Goal: Communication & Community: Answer question/provide support

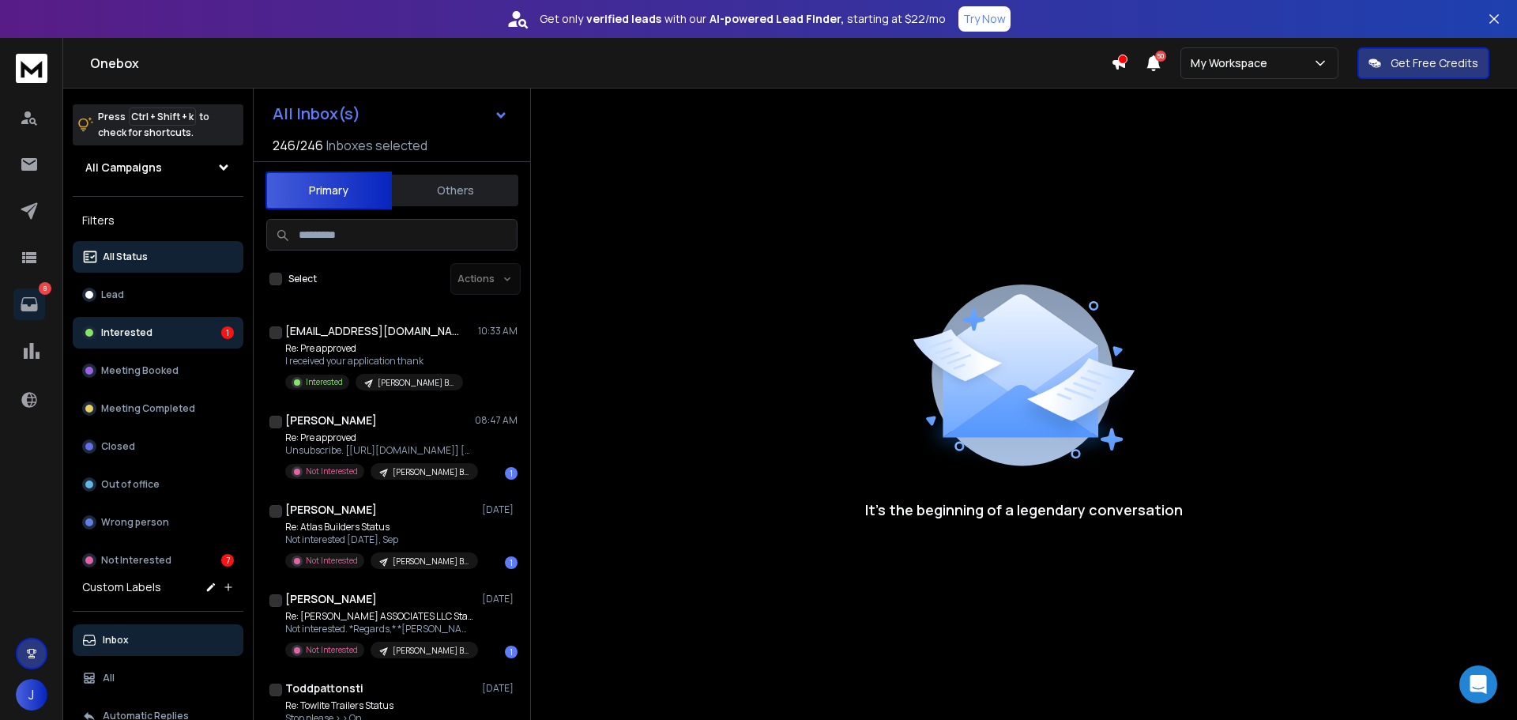
click at [195, 329] on button "Interested 1" at bounding box center [158, 333] width 171 height 32
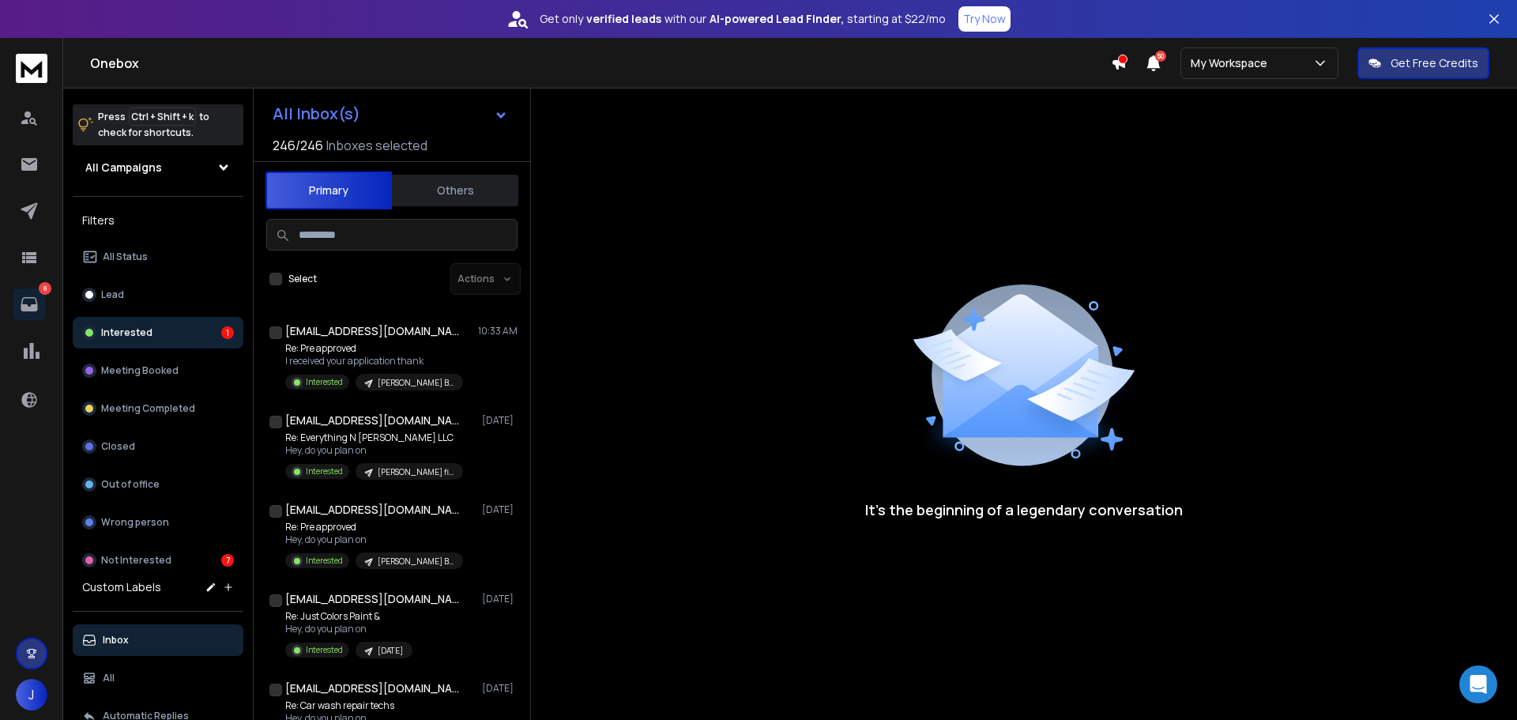
click at [216, 339] on button "Interested 1" at bounding box center [158, 333] width 171 height 32
click at [140, 240] on div "Press Ctrl + Shift + k to check for shortcuts. All Campaigns All Campaigns Filt…" at bounding box center [158, 448] width 190 height 720
click at [141, 248] on button "All Status" at bounding box center [158, 257] width 171 height 32
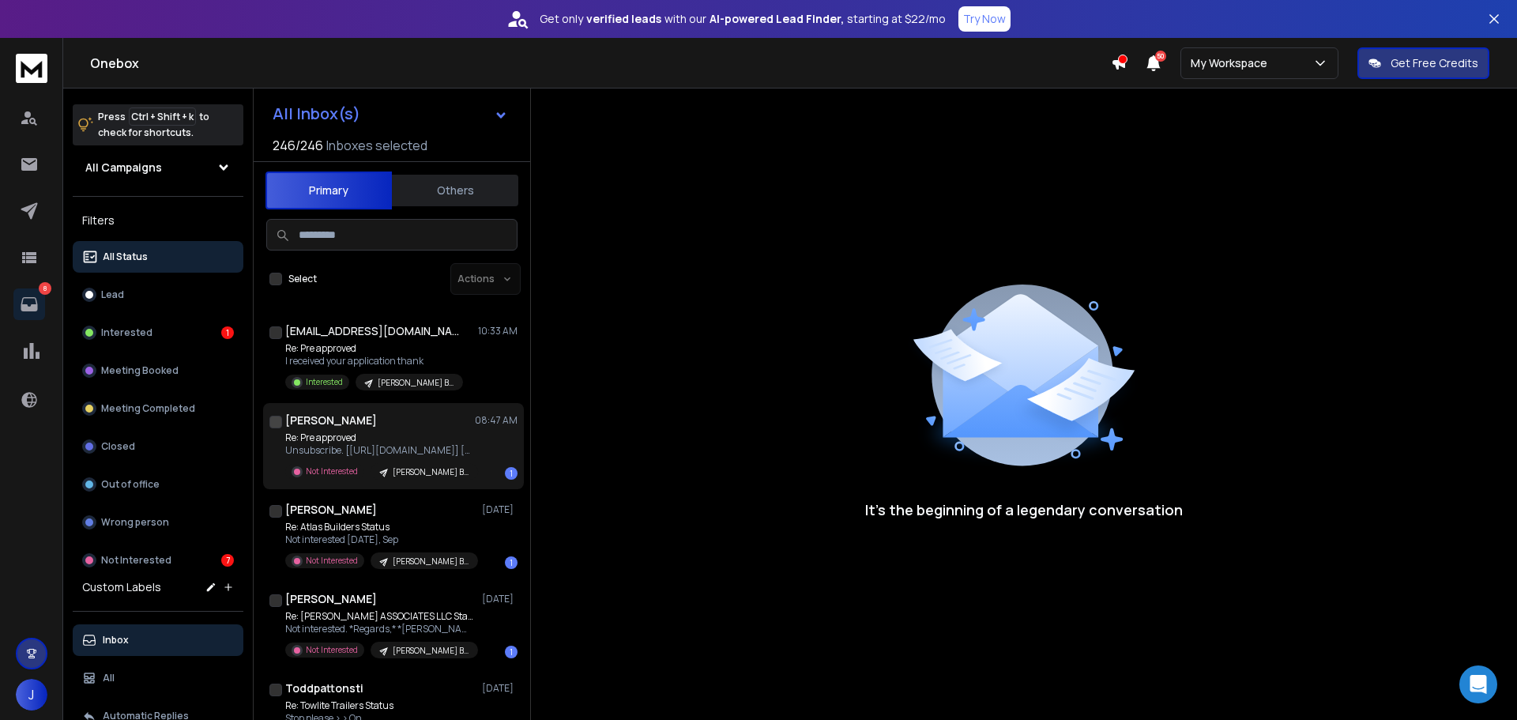
click at [389, 423] on div "[PERSON_NAME] 08:47 AM" at bounding box center [401, 420] width 232 height 16
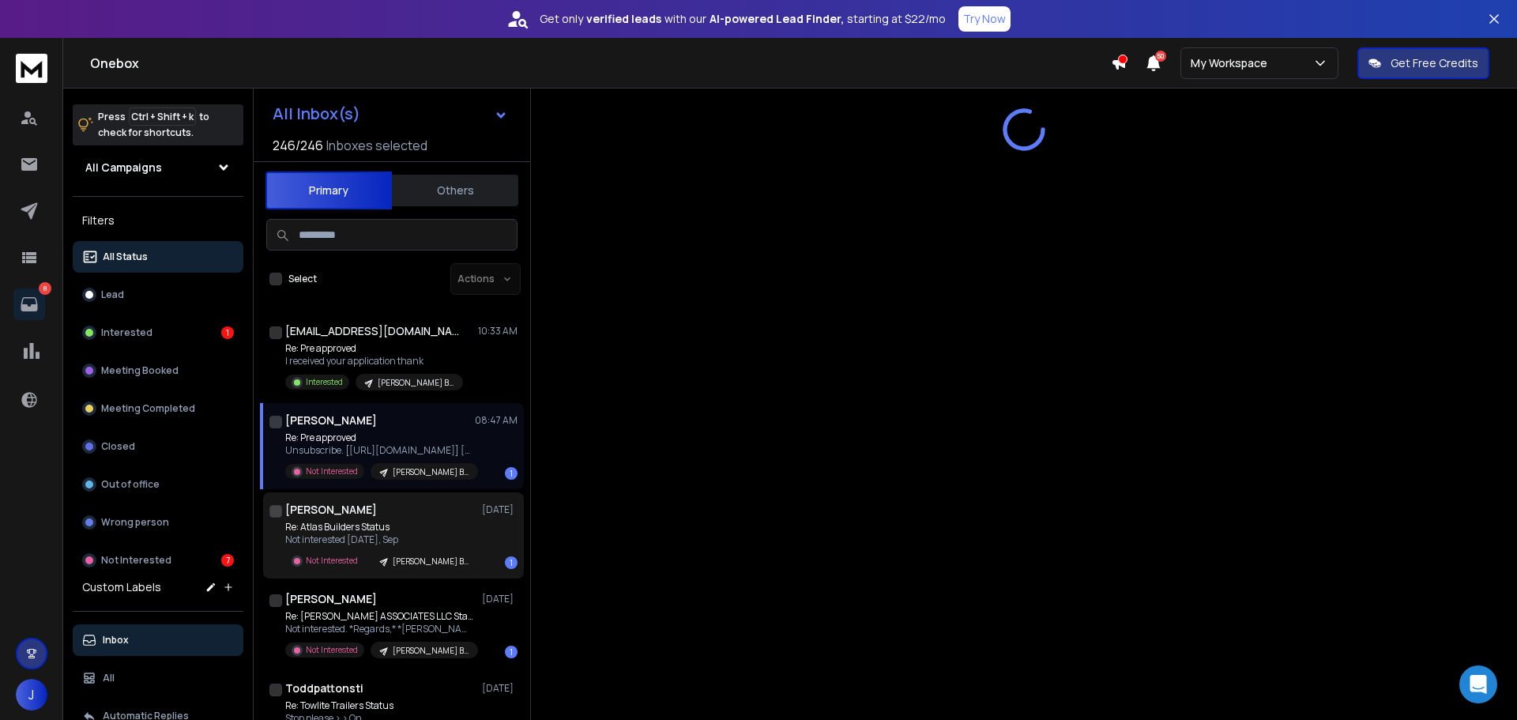
click at [408, 511] on div "[PERSON_NAME] [DATE]" at bounding box center [401, 510] width 232 height 16
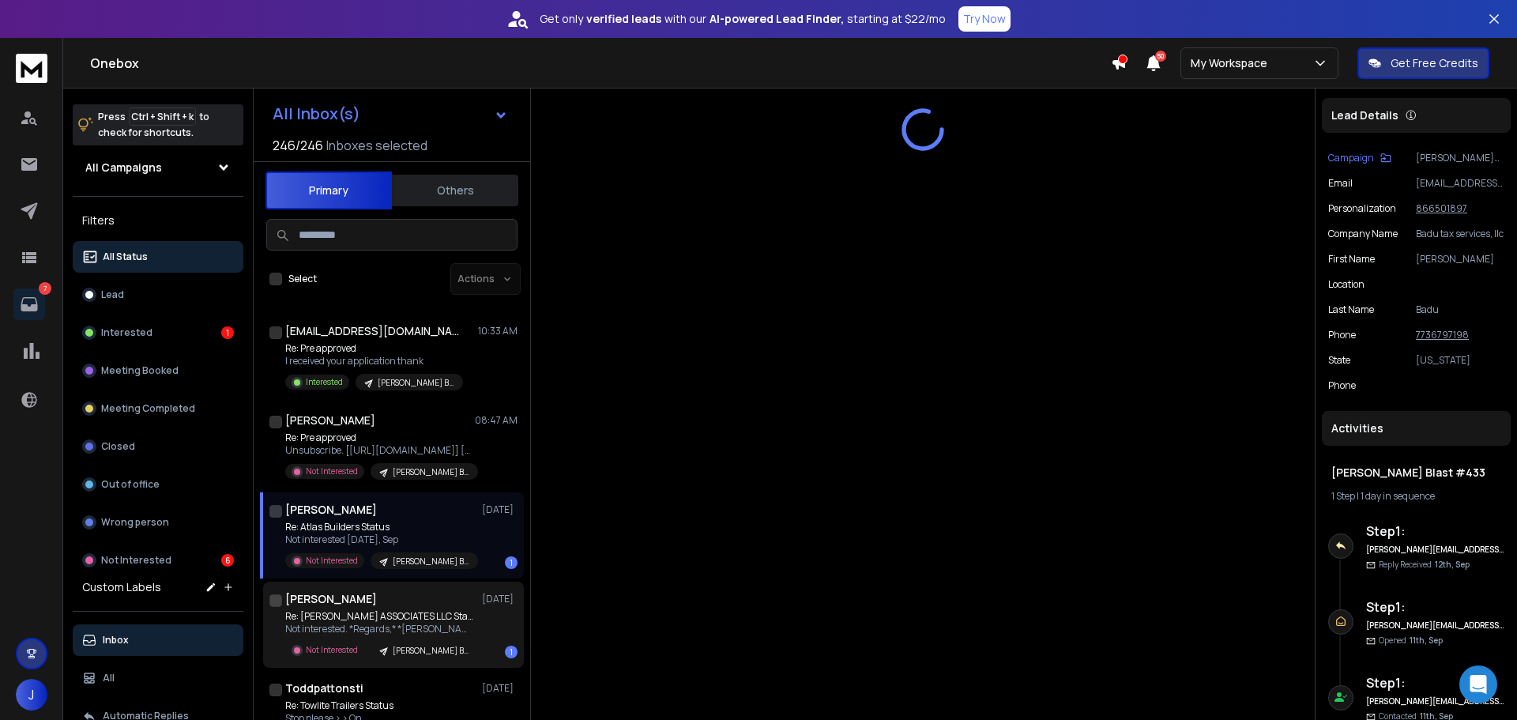
click at [416, 590] on div "[PERSON_NAME] [DATE] Re: [PERSON_NAME] ASSOCIATES LLC Status Not interested. *R…" at bounding box center [393, 624] width 261 height 86
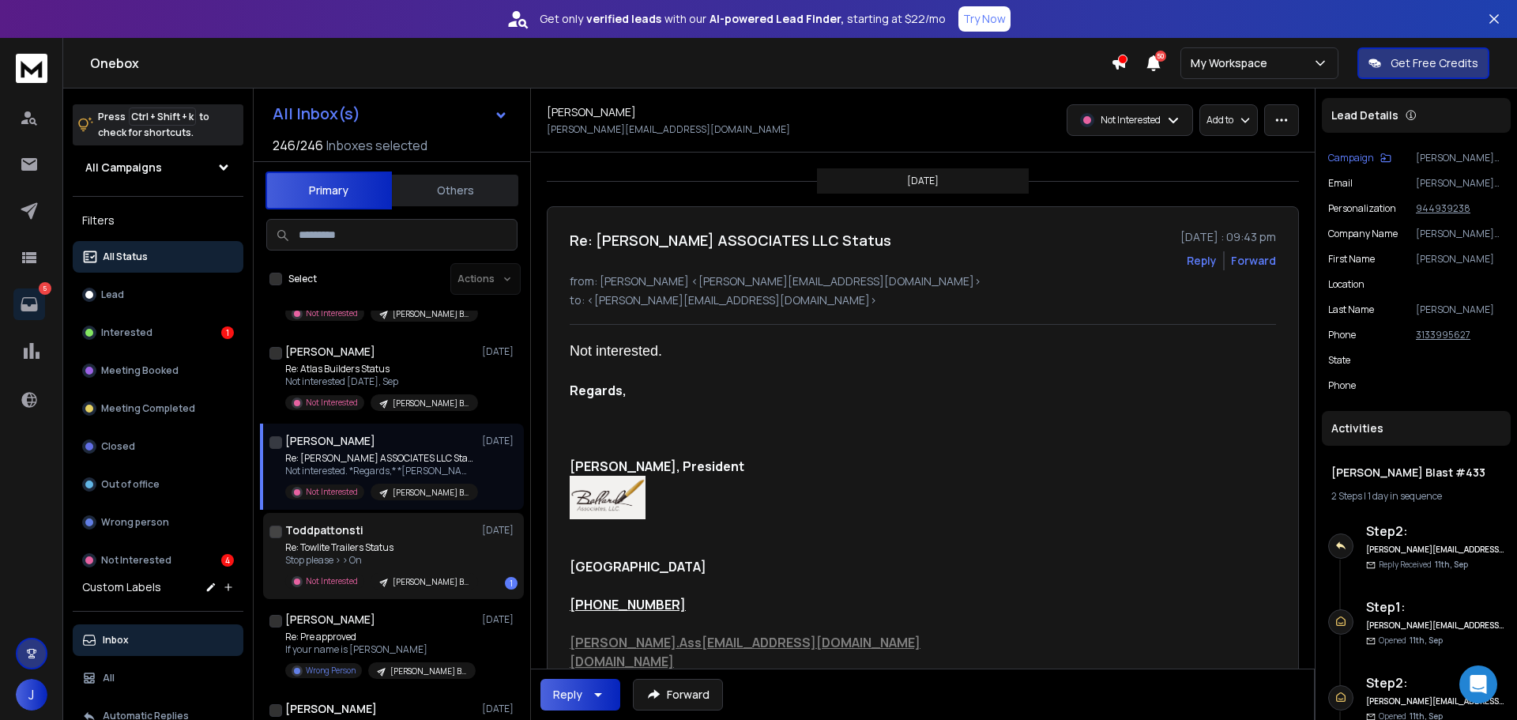
click at [411, 531] on div "Toddpattonsti [DATE]" at bounding box center [401, 530] width 232 height 16
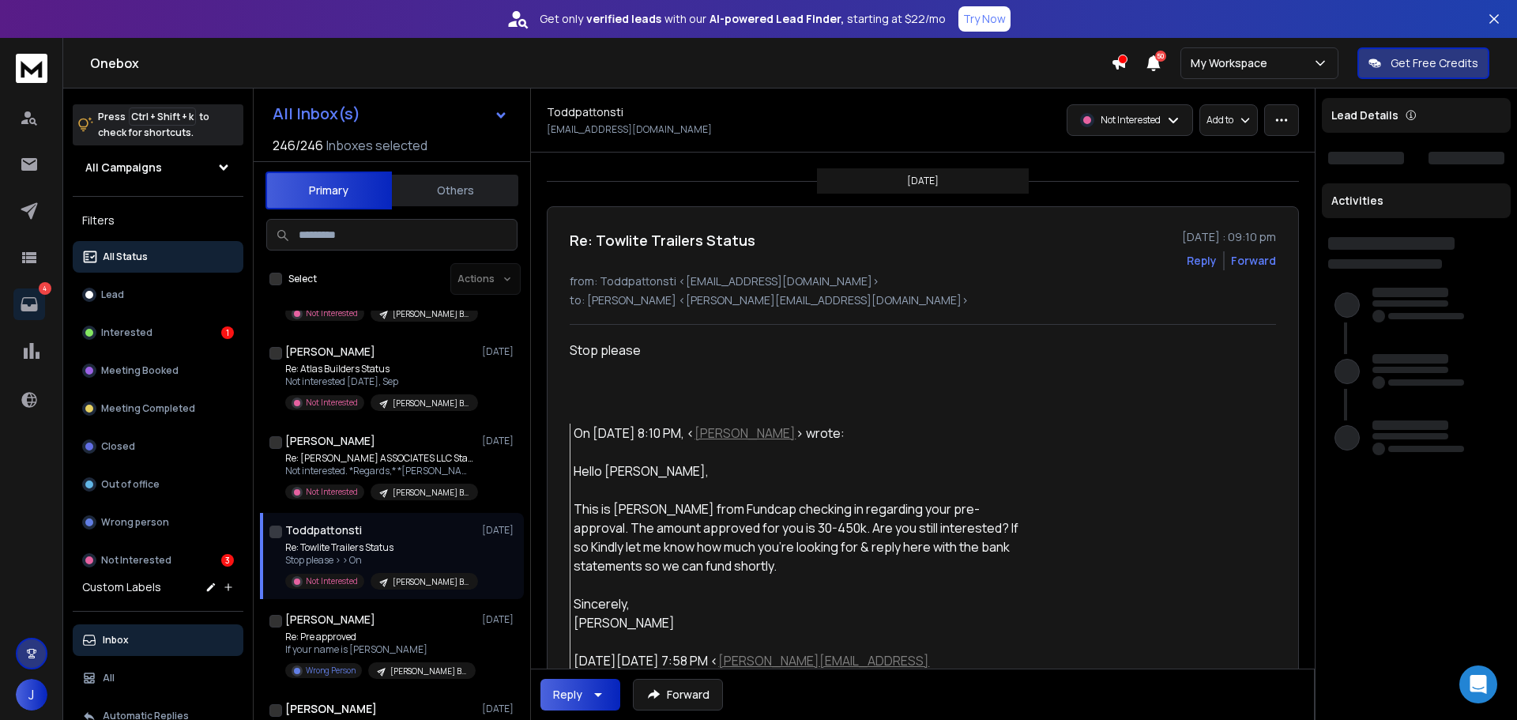
scroll to position [316, 0]
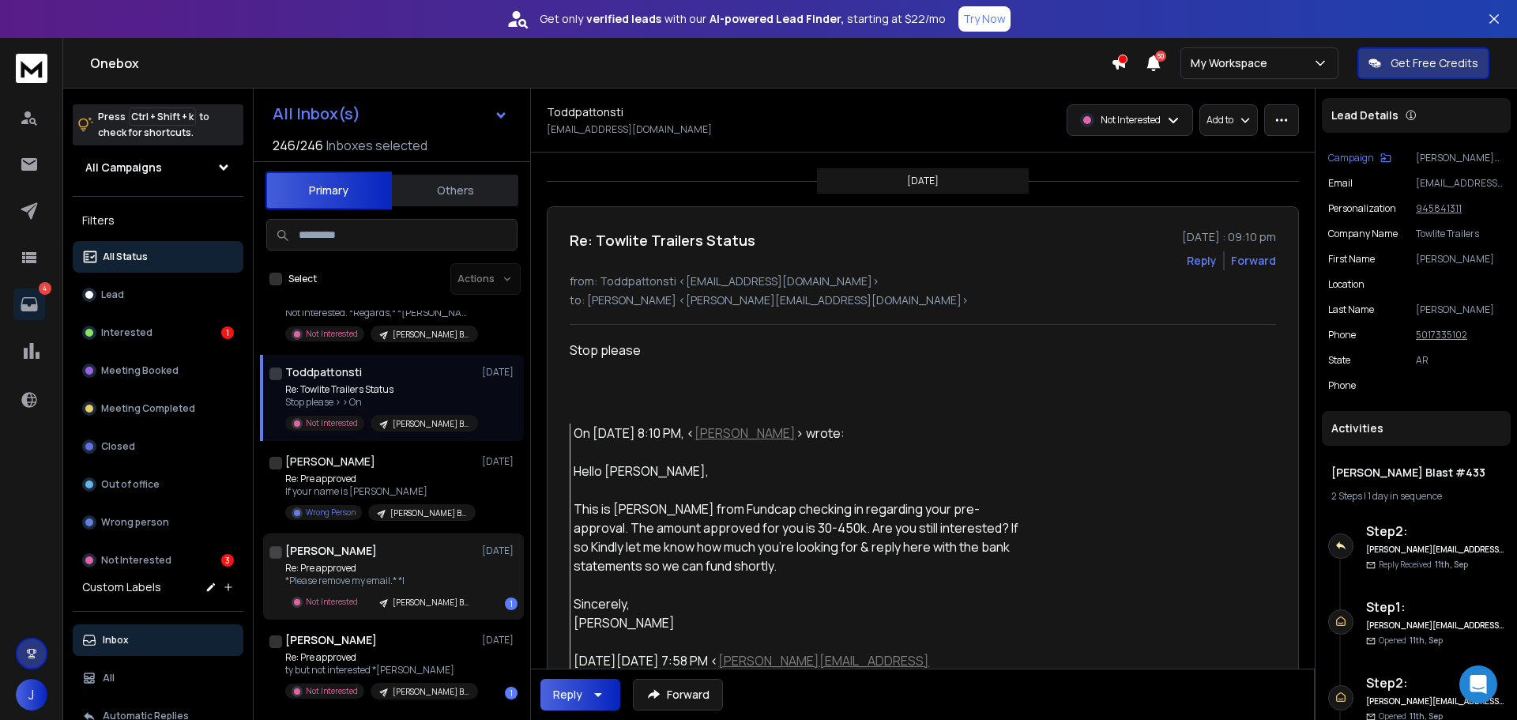
click at [414, 571] on p "Re: Pre approved" at bounding box center [380, 568] width 190 height 13
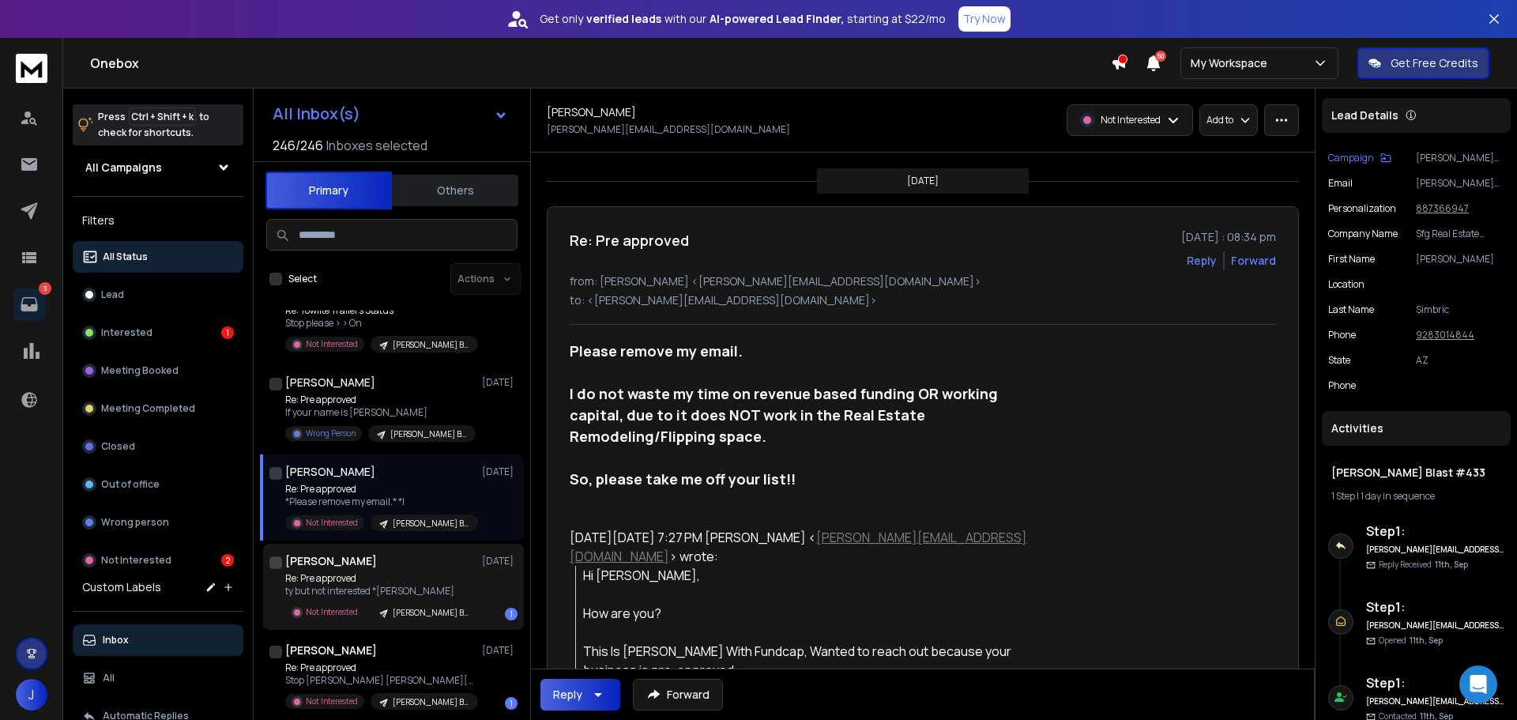
click at [404, 551] on div "[PERSON_NAME] [DATE] Re: Pre approved ty but not interested *[PERSON_NAME] Not …" at bounding box center [393, 586] width 261 height 86
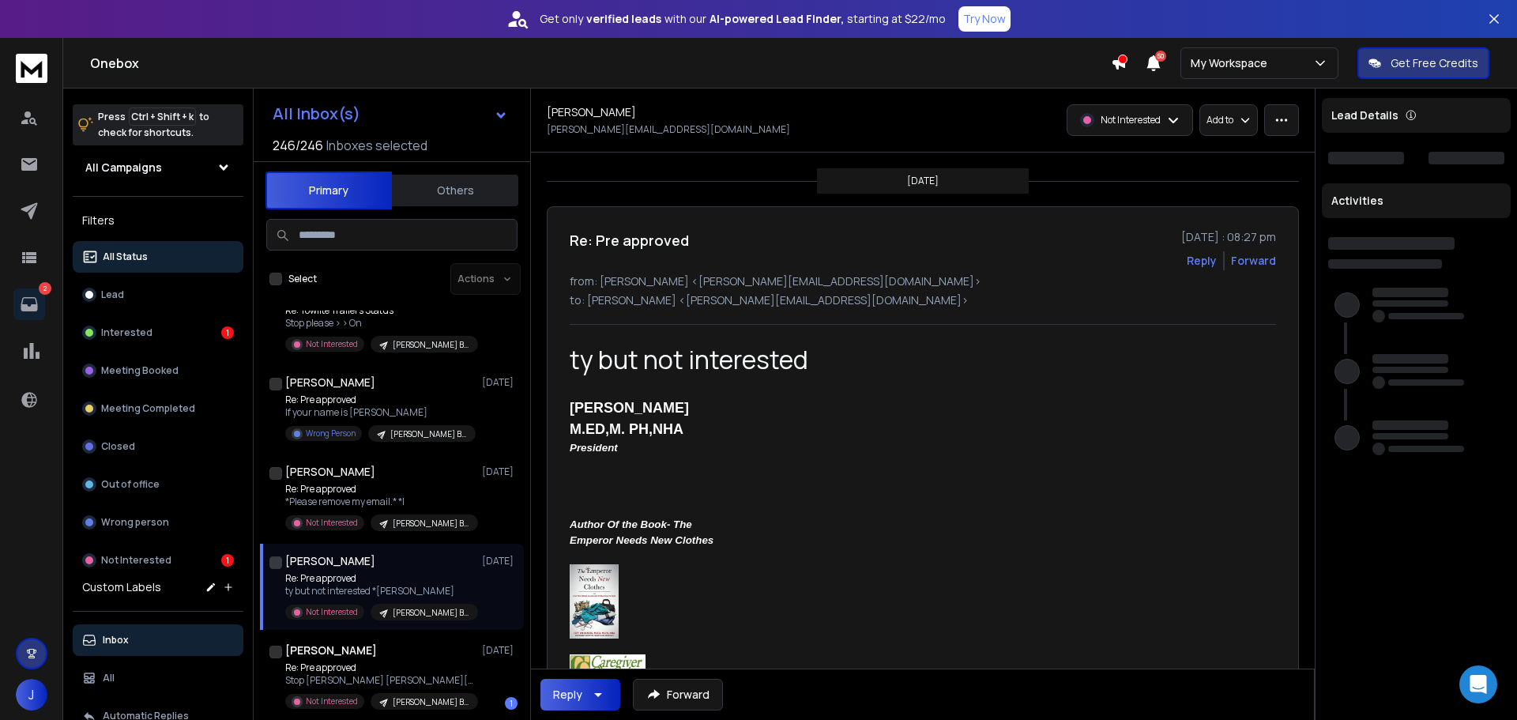
scroll to position [553, 0]
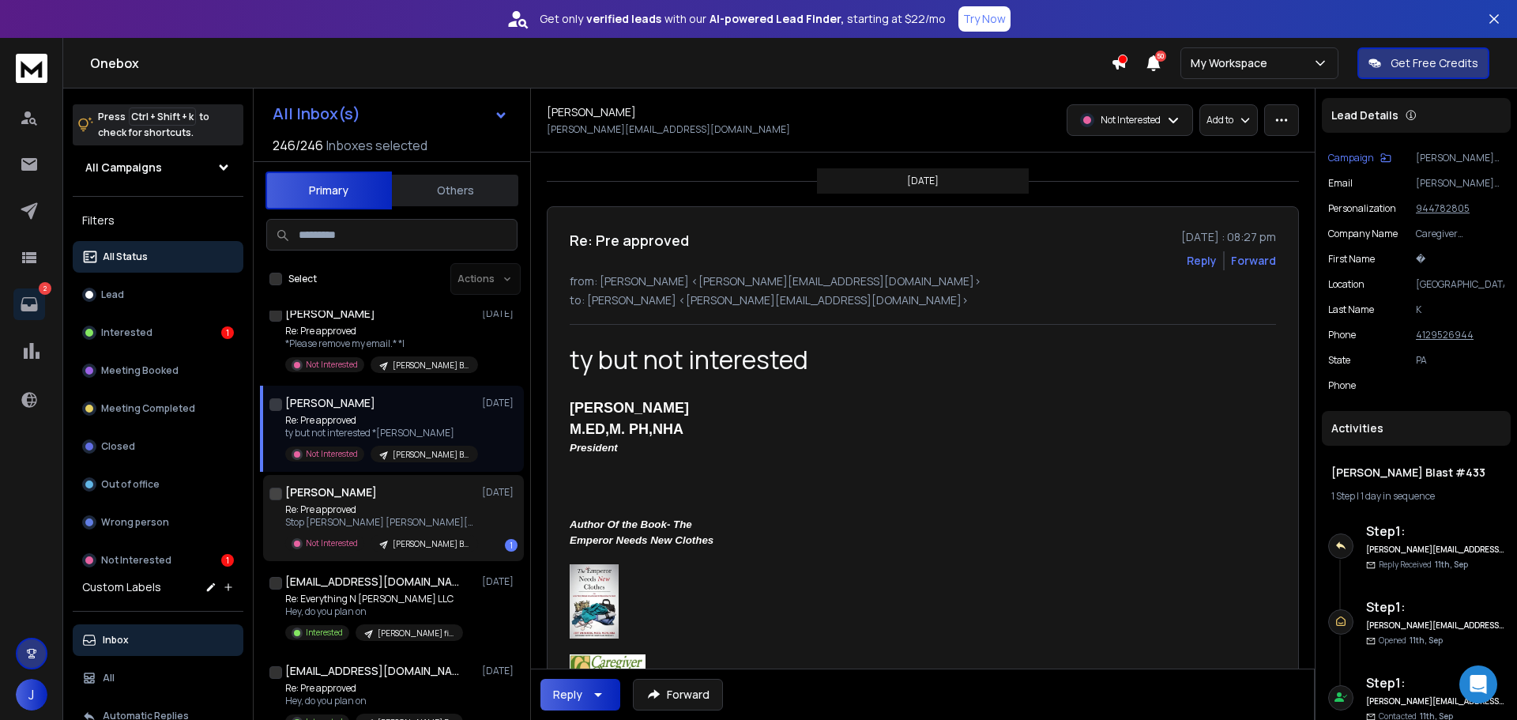
click at [397, 504] on p "Re: Pre approved" at bounding box center [380, 509] width 190 height 13
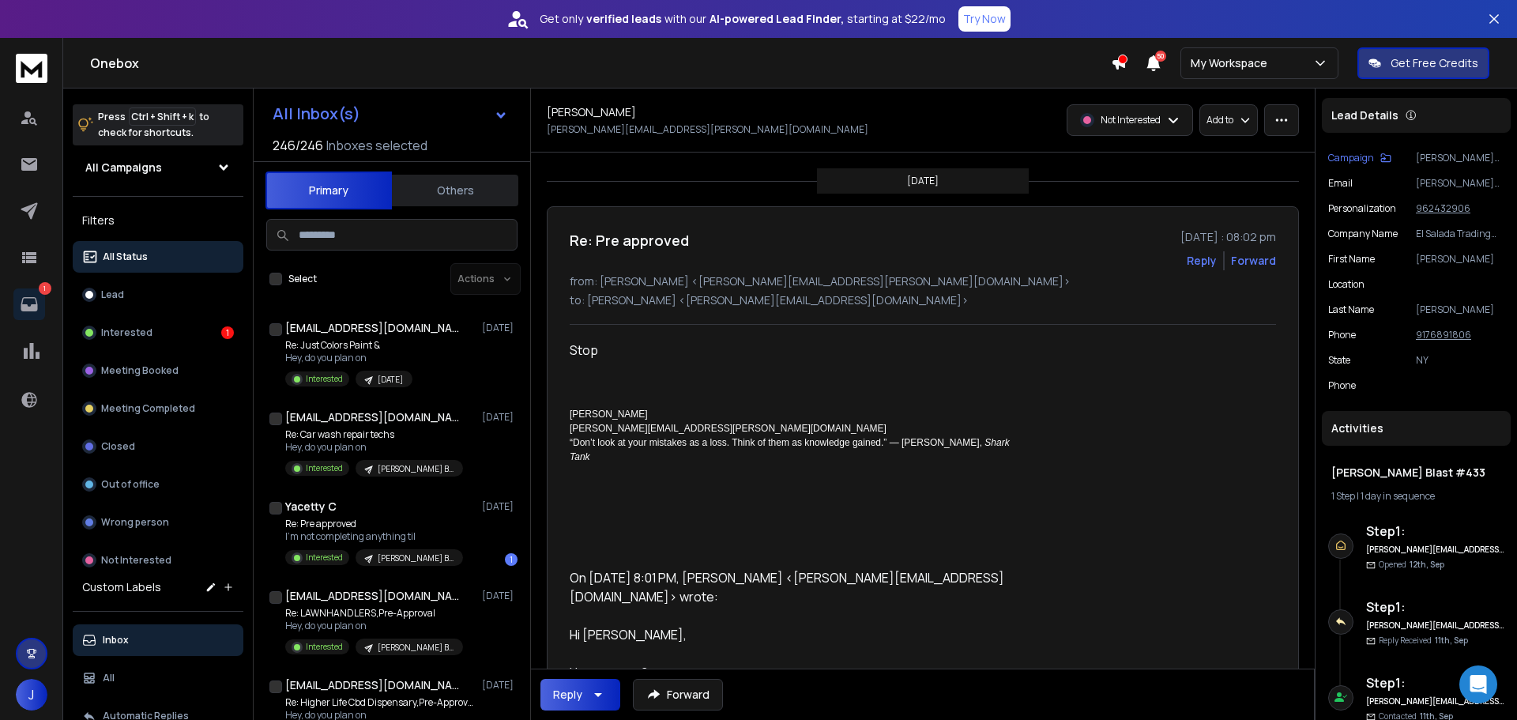
scroll to position [1185, 0]
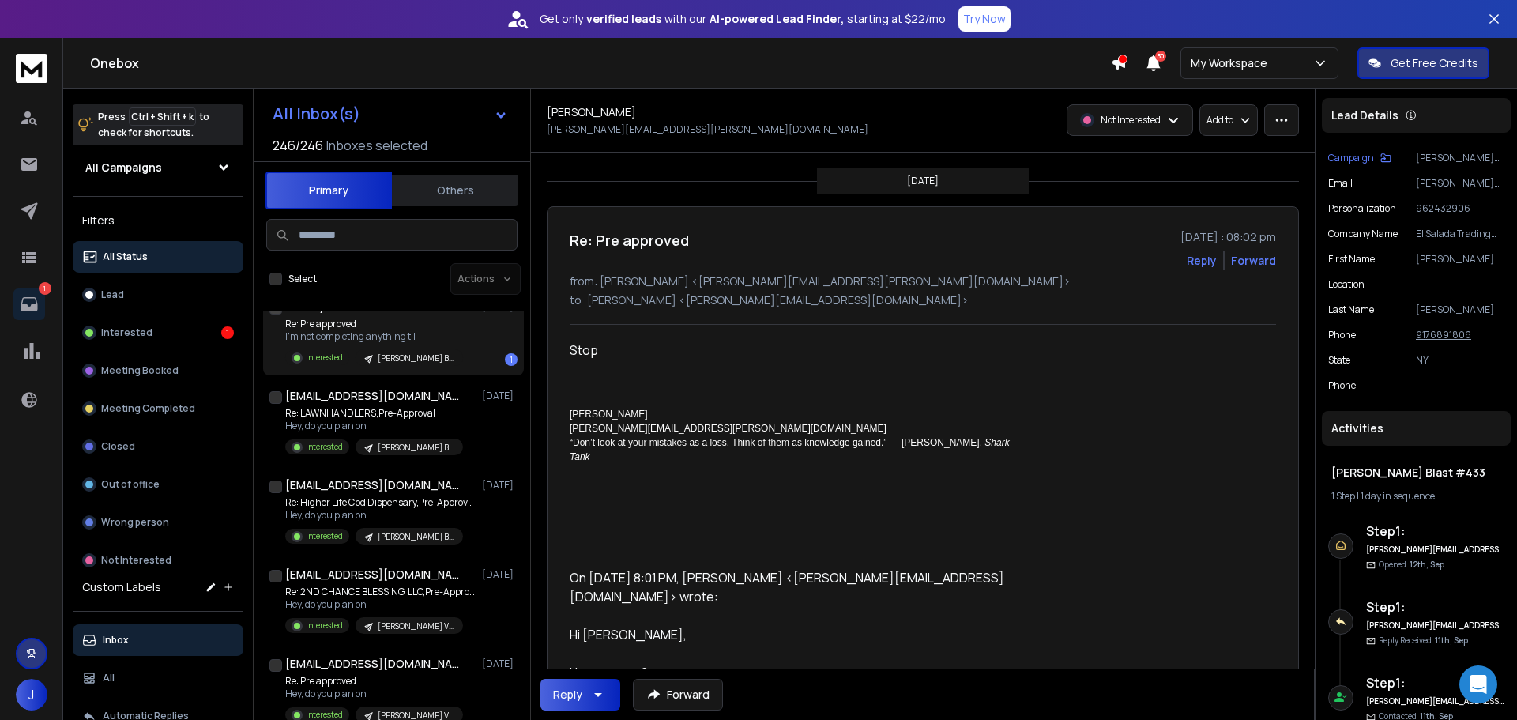
click at [446, 327] on p "Re: Pre approved" at bounding box center [374, 324] width 178 height 13
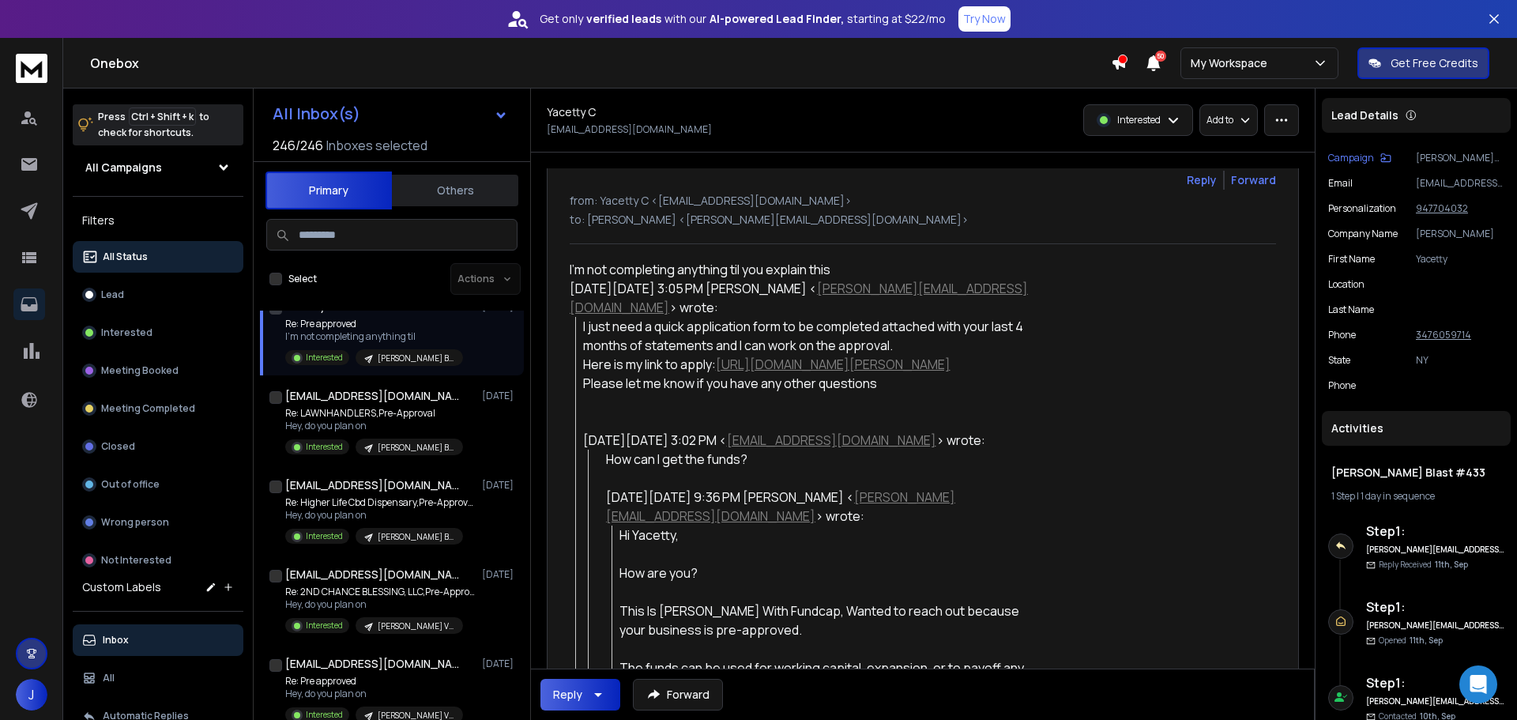
scroll to position [79, 0]
click at [675, 394] on div "Please let me know if you have any other questions" at bounding box center [807, 384] width 448 height 19
click at [655, 339] on div "I just need a quick application form to be completed attached with your last 4 …" at bounding box center [807, 337] width 448 height 38
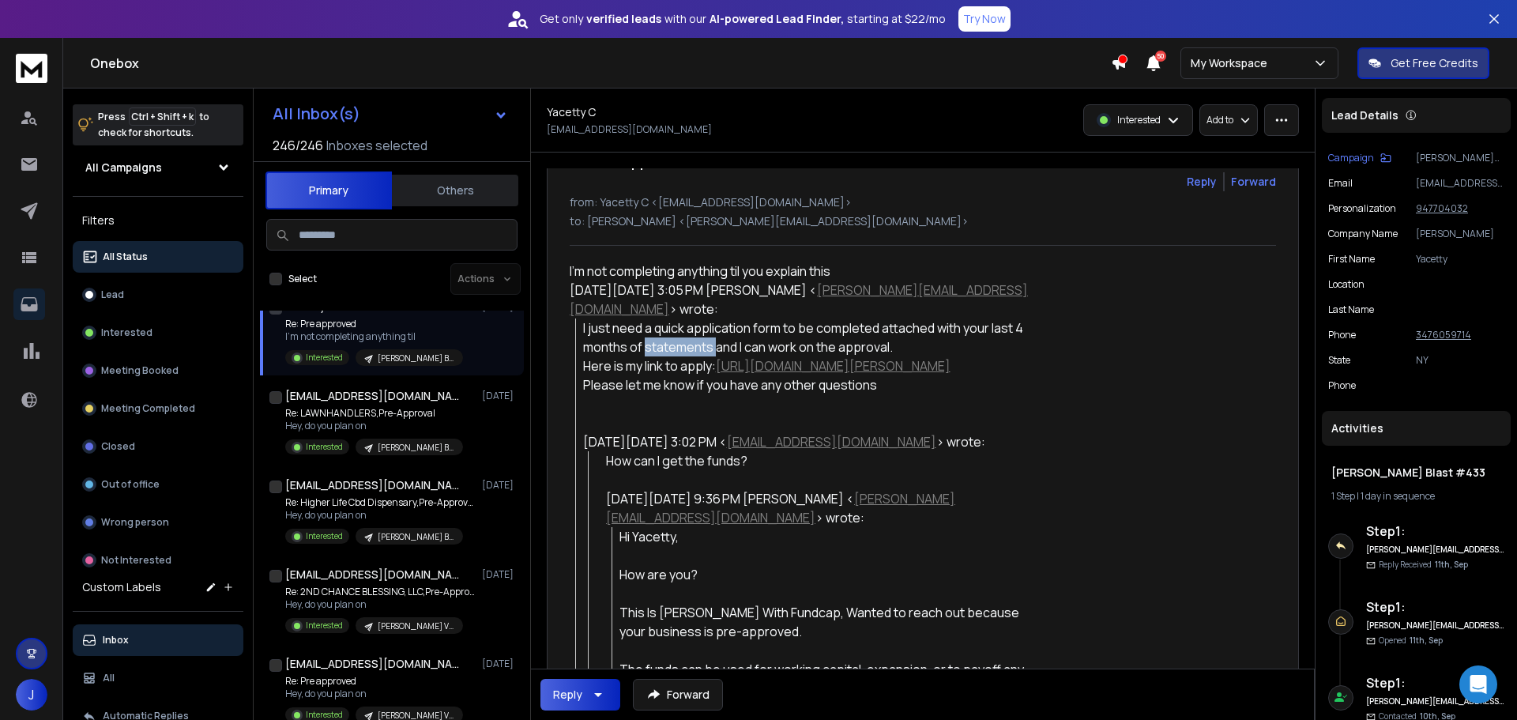
click at [655, 339] on div "I just need a quick application form to be completed attached with your last 4 …" at bounding box center [807, 337] width 448 height 38
click at [668, 265] on div "I’m not completing anything til you explain this [DATE][DATE] 3:05 PM [PERSON_N…" at bounding box center [800, 687] width 461 height 853
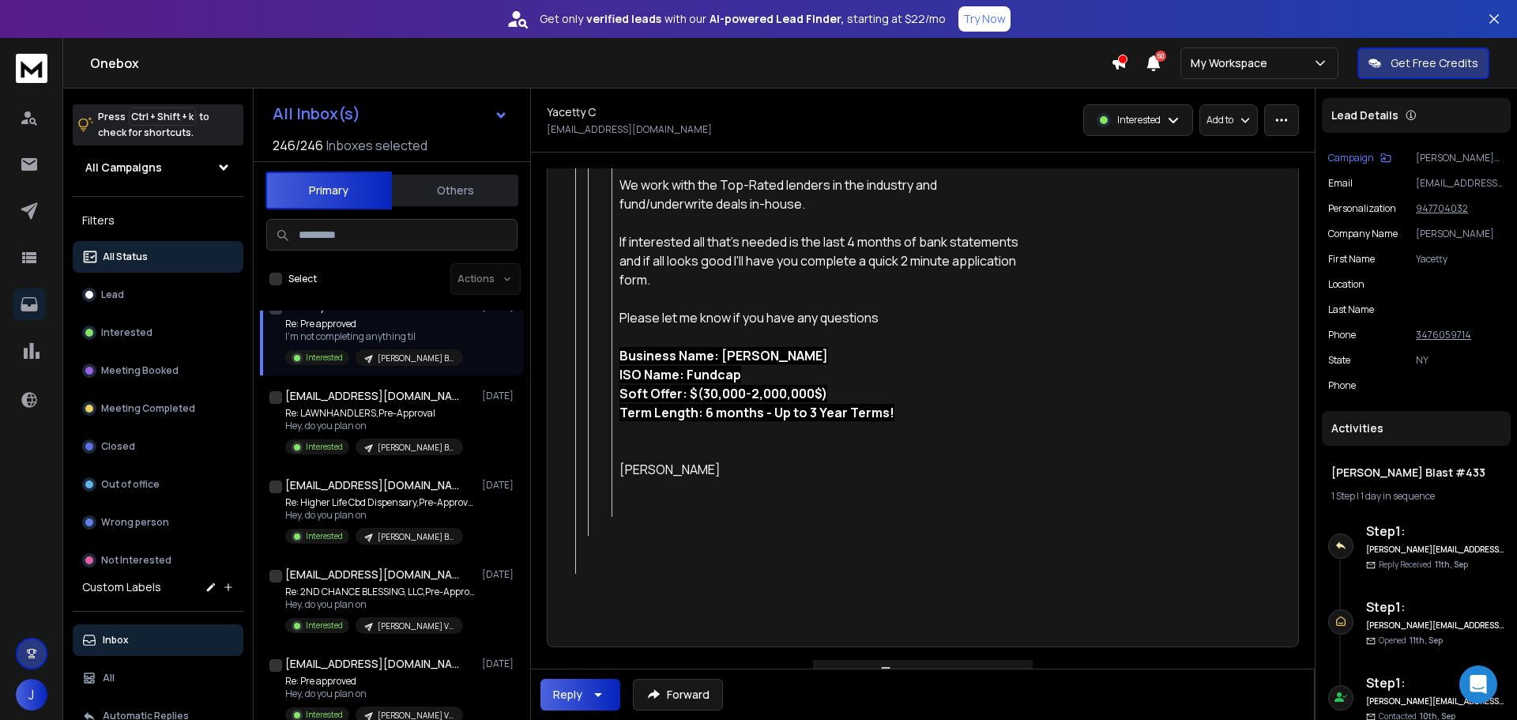
scroll to position [693, 0]
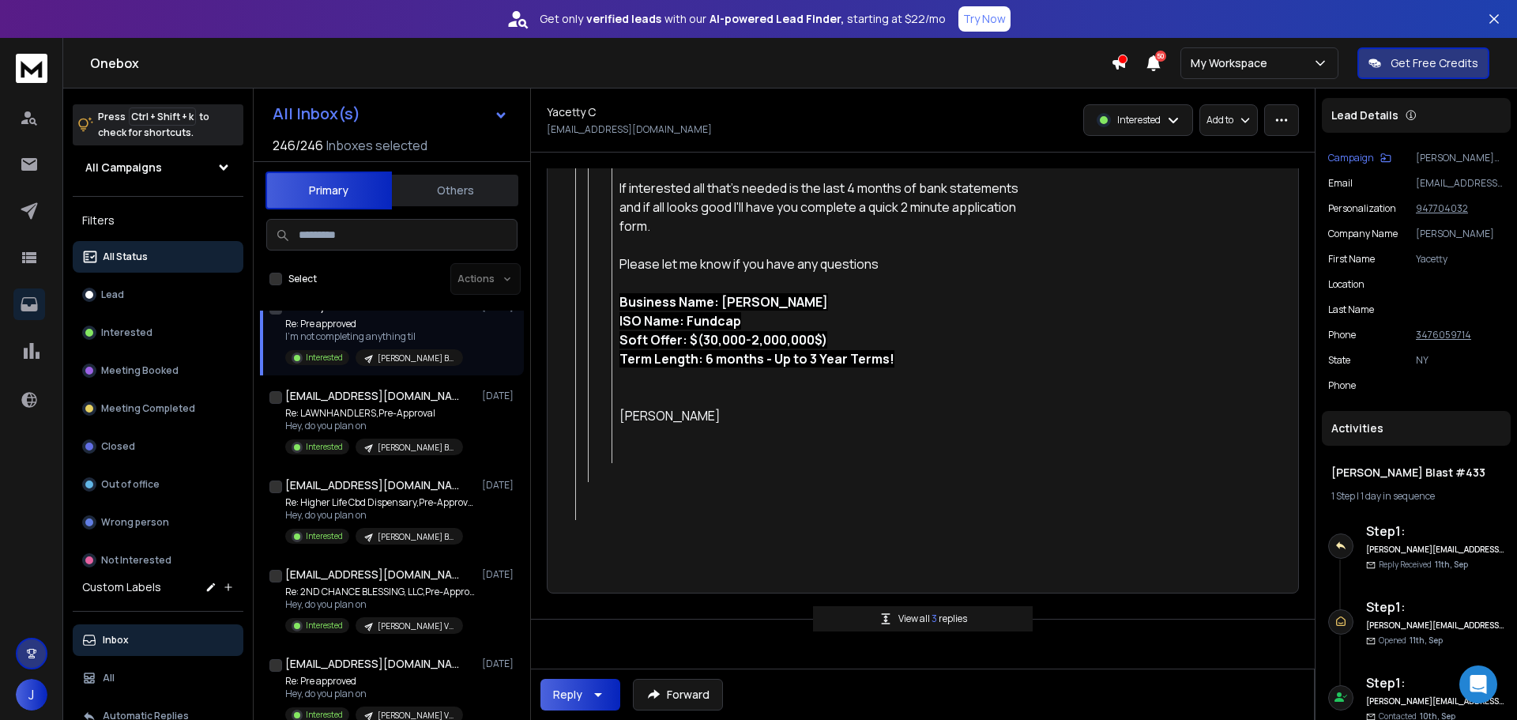
click at [869, 615] on div "View all 3 replies" at bounding box center [923, 618] width 220 height 25
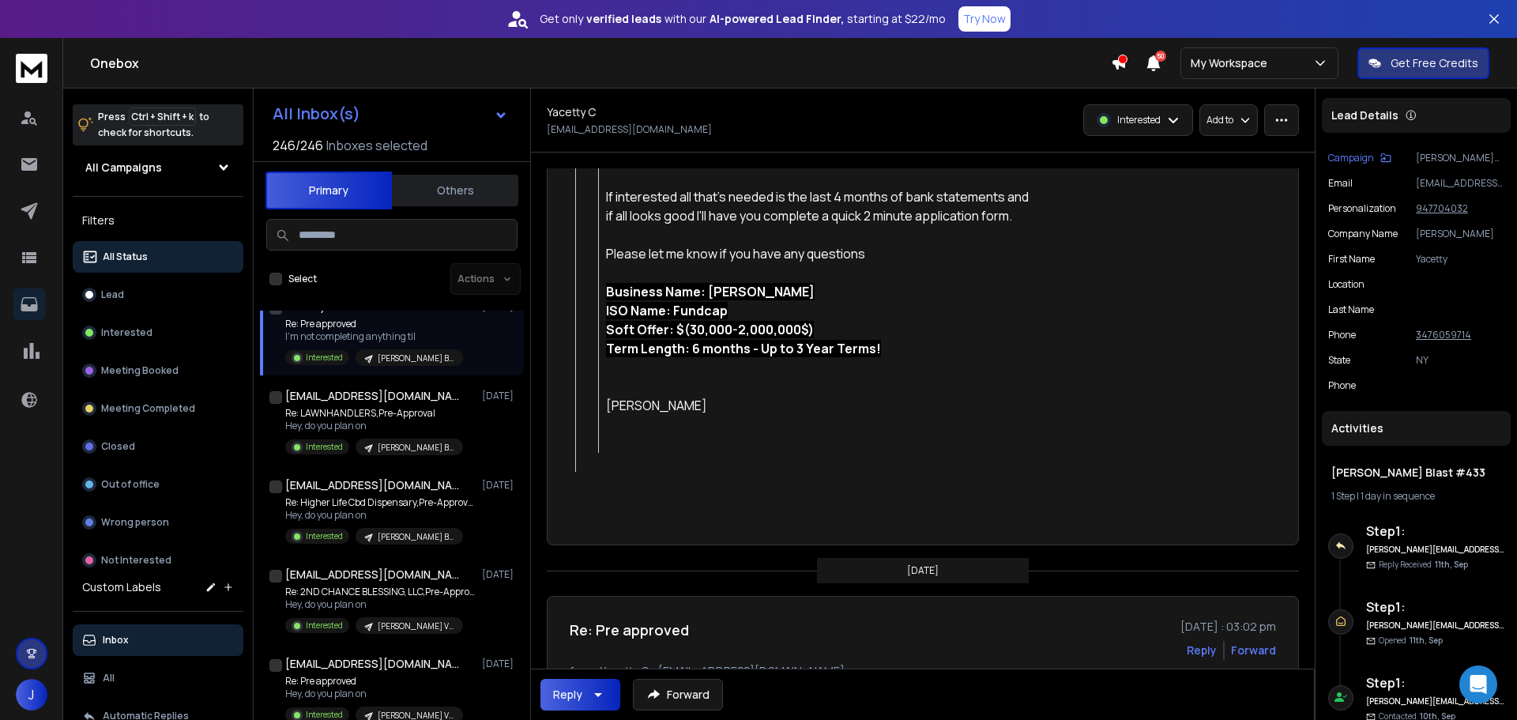
scroll to position [2036, 0]
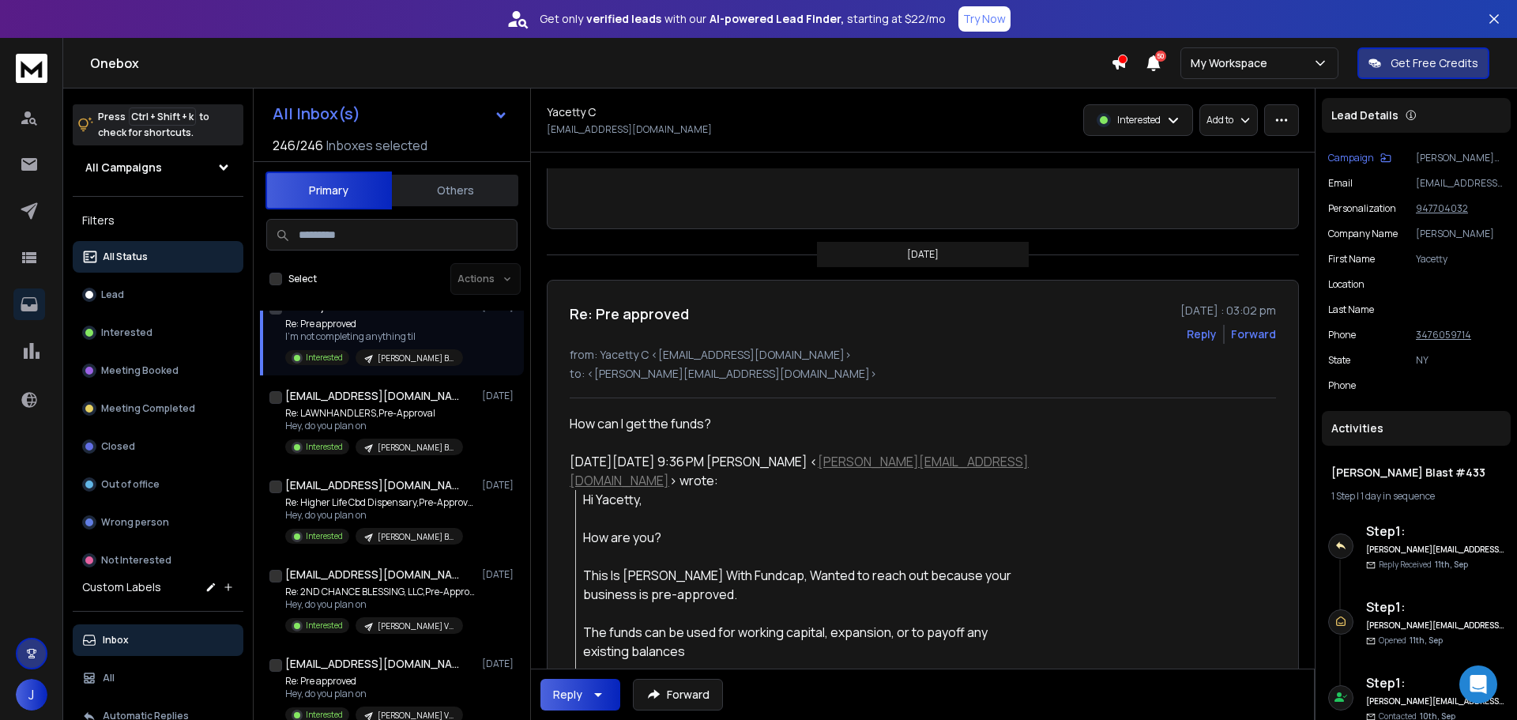
click at [710, 433] on div "How can I get the funds?" at bounding box center [800, 423] width 461 height 19
click at [762, 433] on div "How can I get the funds?" at bounding box center [800, 423] width 461 height 19
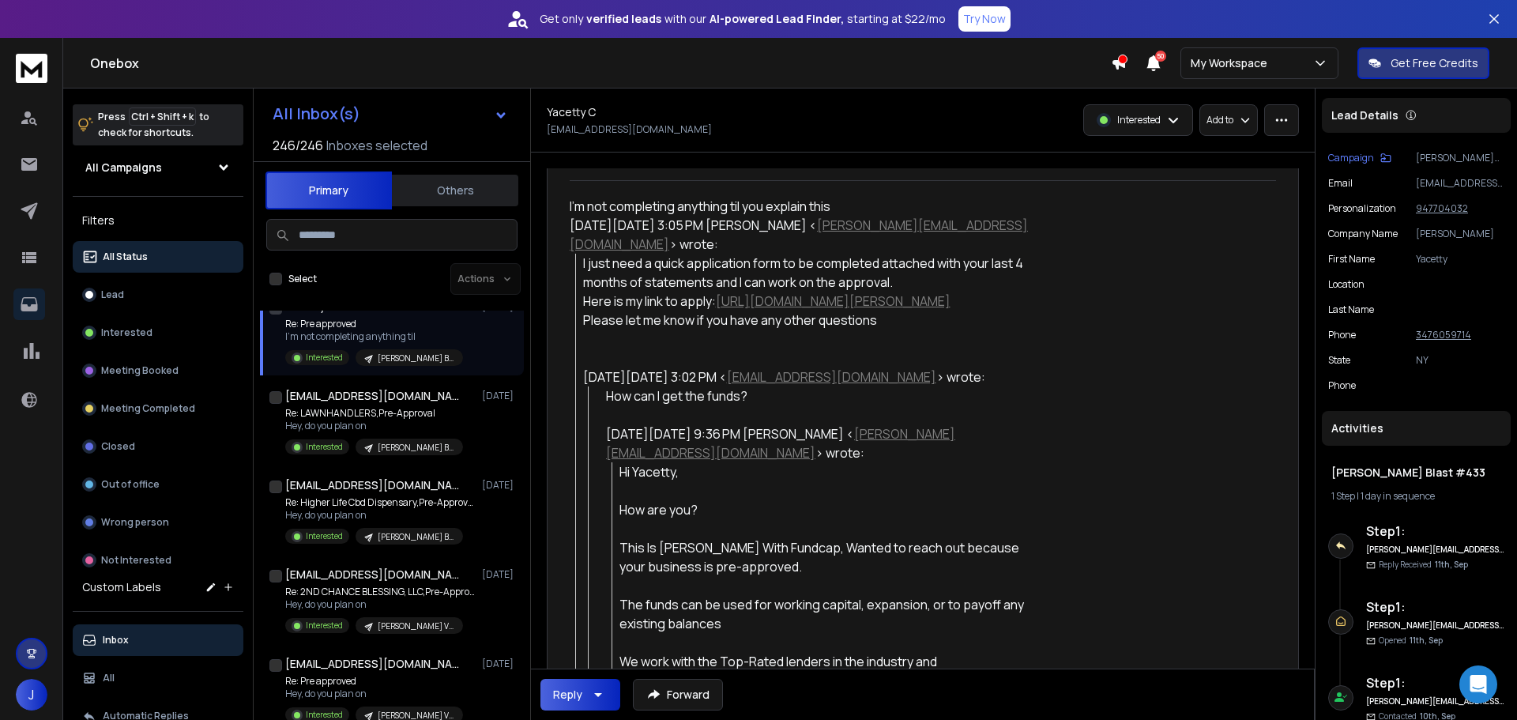
scroll to position [0, 0]
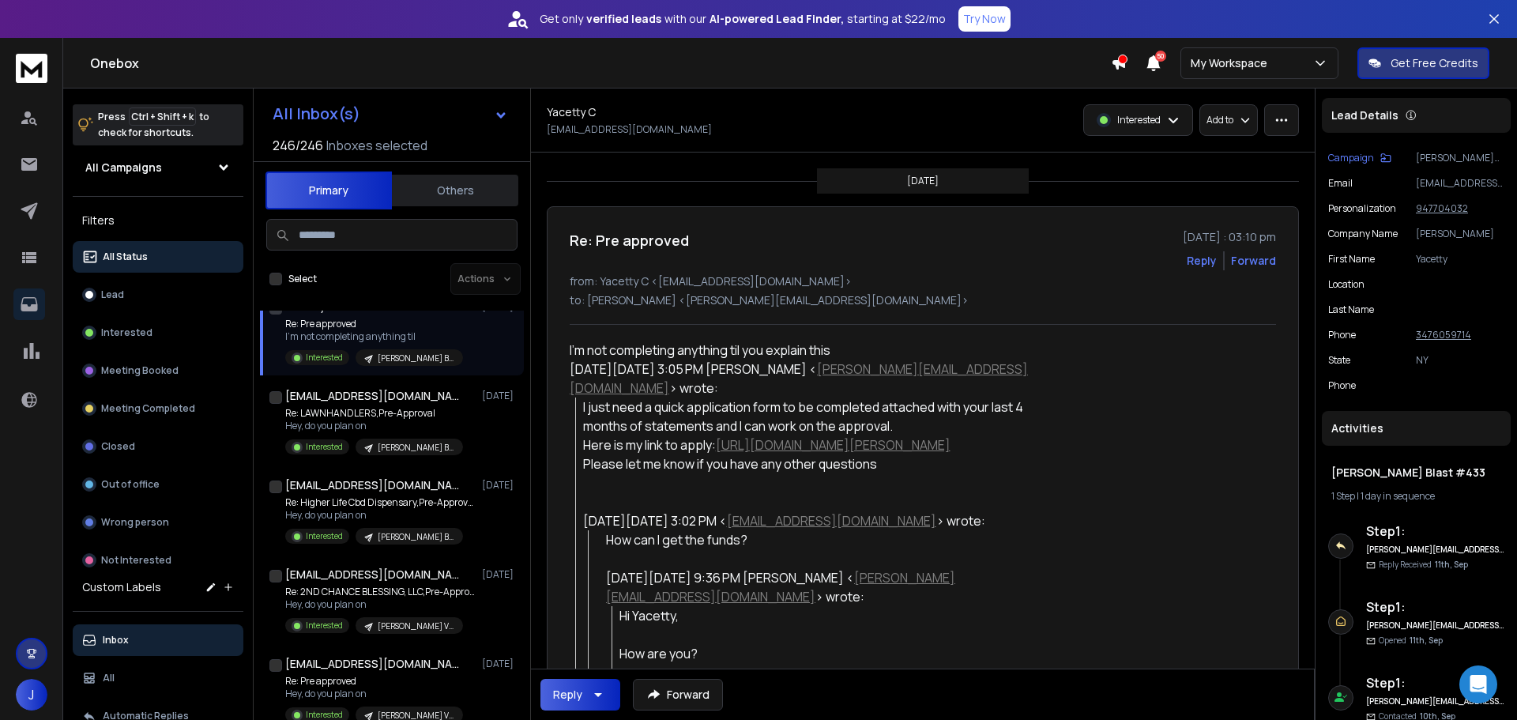
click at [1187, 260] on button "Reply" at bounding box center [1202, 261] width 30 height 16
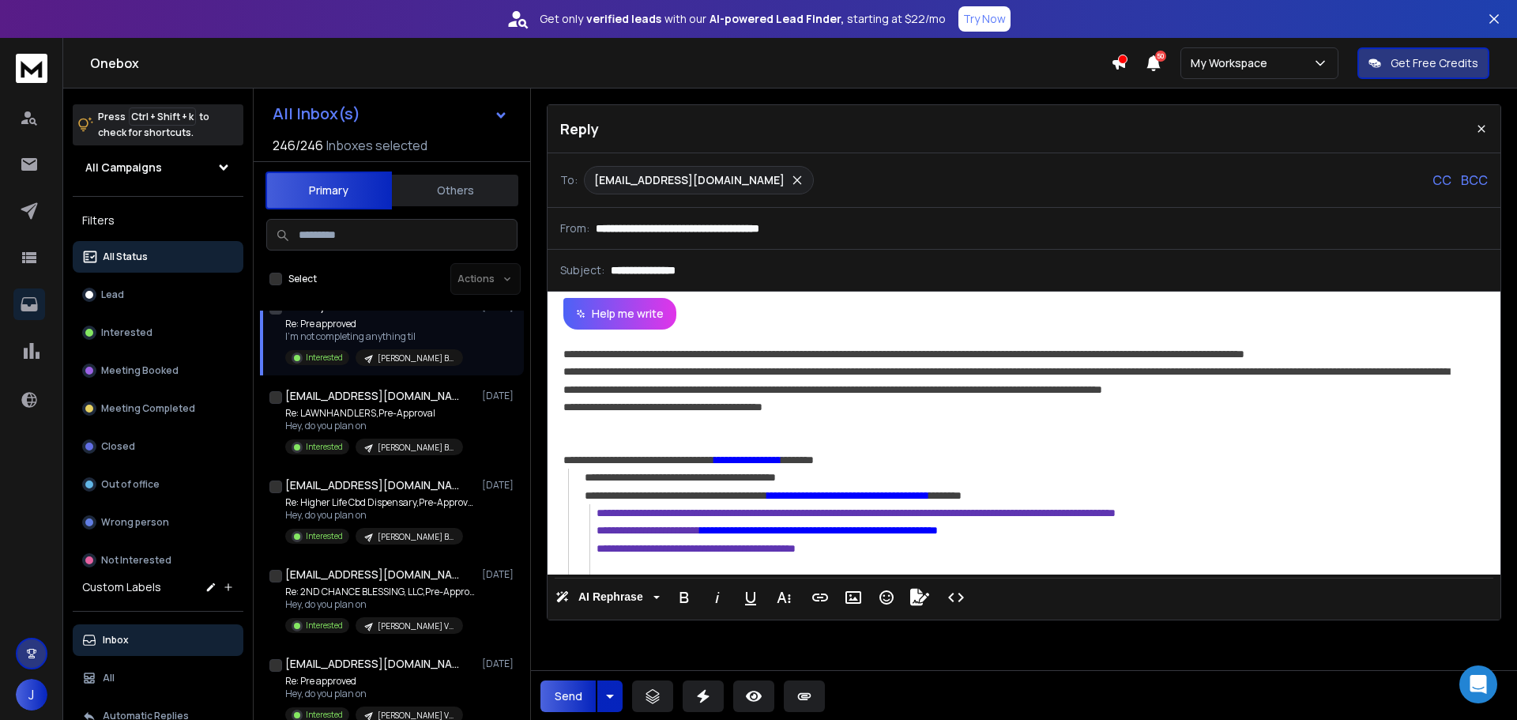
click at [562, 686] on button "Send" at bounding box center [567, 696] width 55 height 32
